Goal: Task Accomplishment & Management: Manage account settings

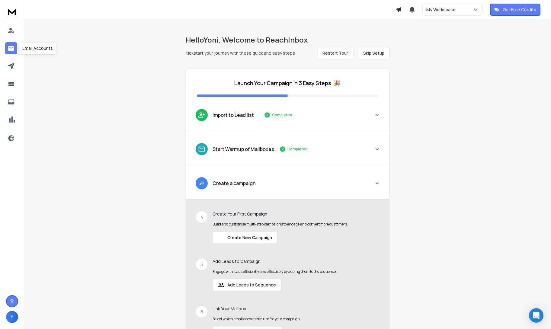
click at [15, 48] on link at bounding box center [11, 48] width 12 height 12
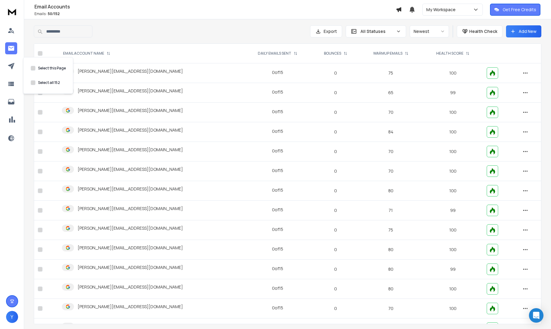
click at [42, 54] on button "Select this Page" at bounding box center [40, 53] width 5 height 5
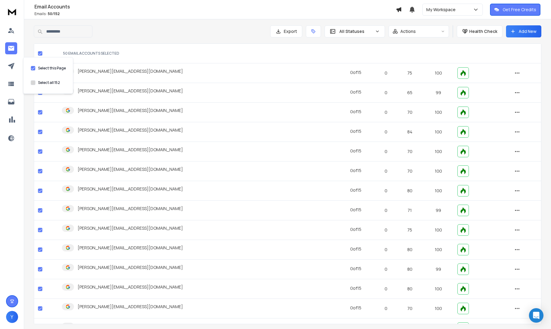
click at [32, 82] on button "Select this Page" at bounding box center [33, 82] width 5 height 5
click at [426, 32] on div "Actions" at bounding box center [415, 31] width 46 height 6
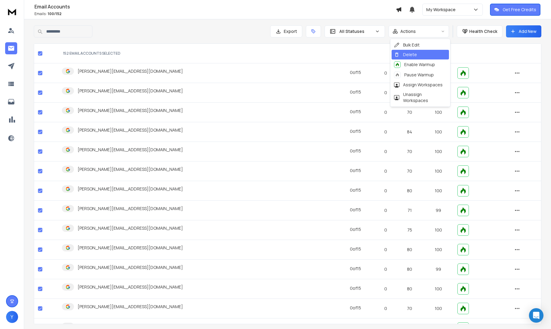
click at [419, 56] on div "Delete" at bounding box center [419, 55] width 57 height 10
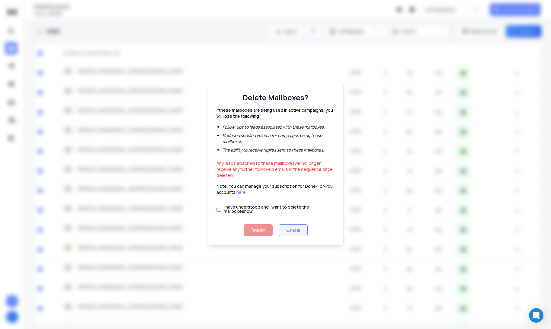
click at [225, 205] on label "I have understood and I want to delete the mailbox es now." at bounding box center [279, 209] width 111 height 8
click at [221, 207] on button "I have understood and I want to delete the mailbox es now." at bounding box center [218, 209] width 5 height 5
click at [257, 229] on button "Delete" at bounding box center [258, 230] width 29 height 12
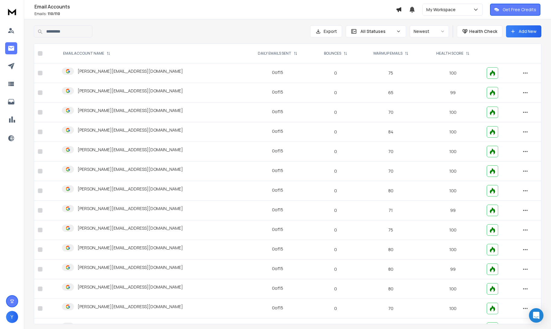
scroll to position [0, 0]
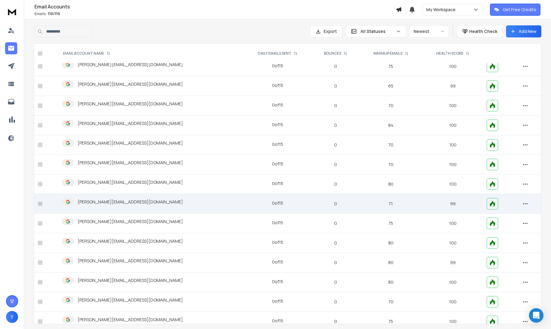
scroll to position [11, 0]
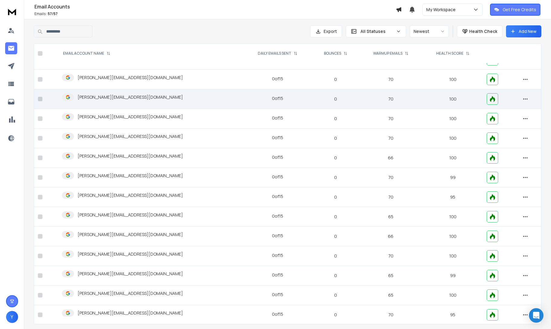
scroll to position [862, 0]
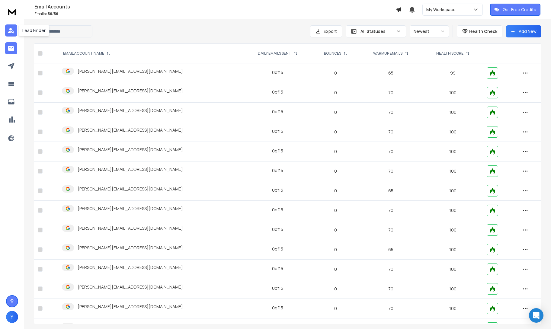
click at [14, 25] on link at bounding box center [11, 30] width 12 height 12
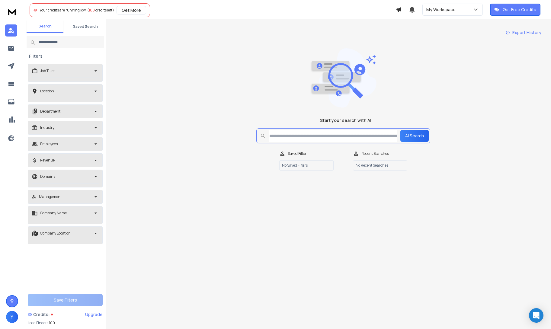
click at [13, 11] on img at bounding box center [12, 11] width 12 height 11
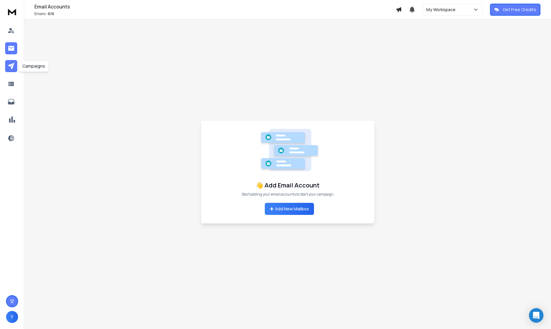
click at [13, 63] on icon at bounding box center [11, 66] width 6 height 6
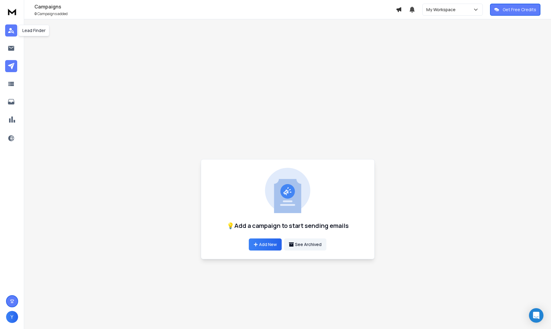
click at [14, 27] on icon at bounding box center [11, 30] width 7 height 7
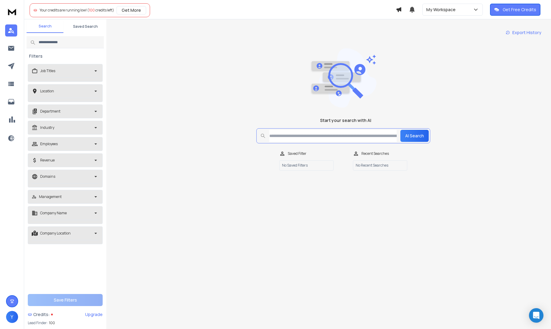
click at [12, 8] on img at bounding box center [12, 11] width 12 height 11
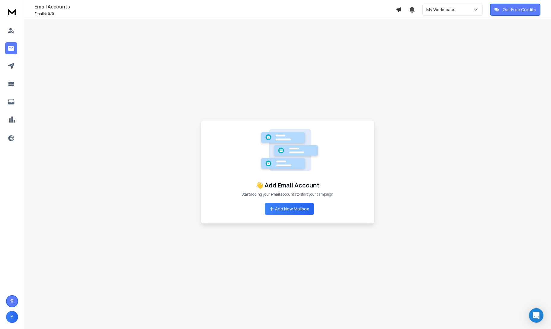
click at [12, 8] on img at bounding box center [12, 11] width 12 height 11
